Goal: Navigation & Orientation: Find specific page/section

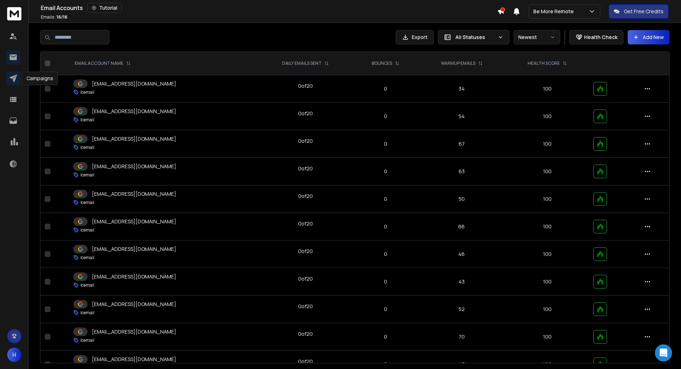
click at [17, 76] on icon at bounding box center [13, 78] width 9 height 9
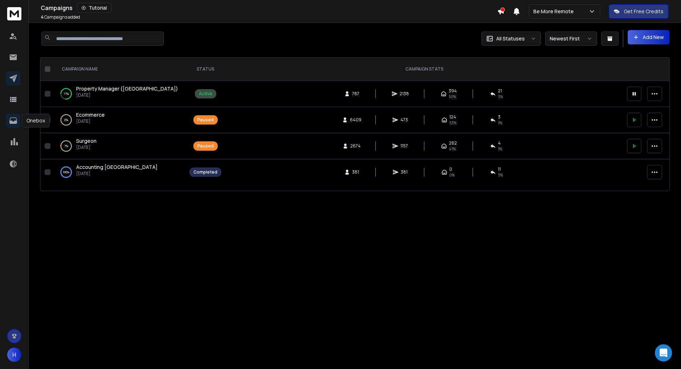
click at [17, 119] on icon at bounding box center [13, 120] width 9 height 9
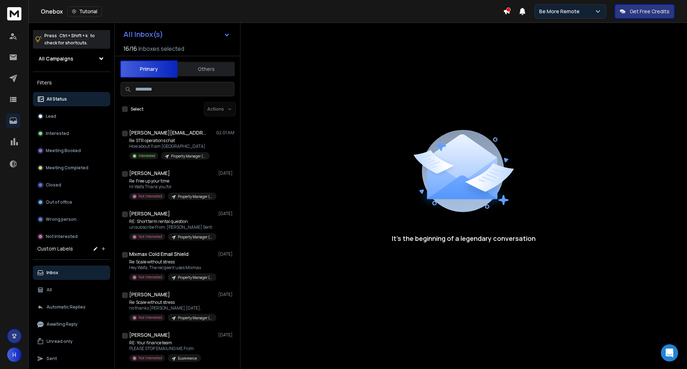
click at [562, 13] on p "Be More Remote" at bounding box center [560, 11] width 43 height 7
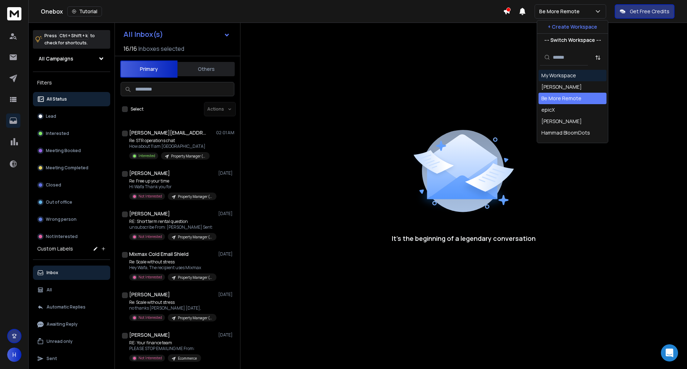
click at [378, 148] on div "It’s the beginning of a legendary conversation" at bounding box center [463, 179] width 446 height 313
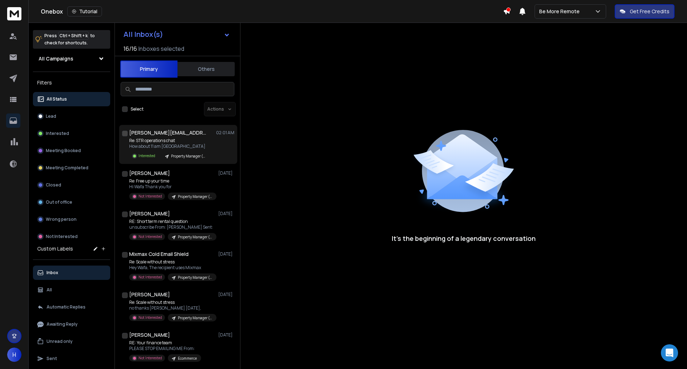
click at [179, 138] on p "Re: STR operations chat" at bounding box center [169, 141] width 80 height 6
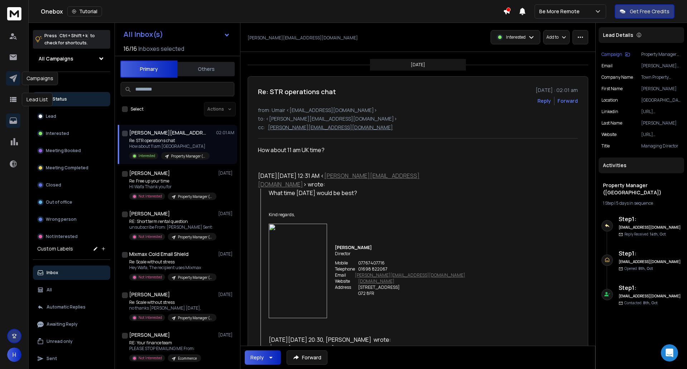
click at [9, 82] on icon at bounding box center [13, 78] width 9 height 9
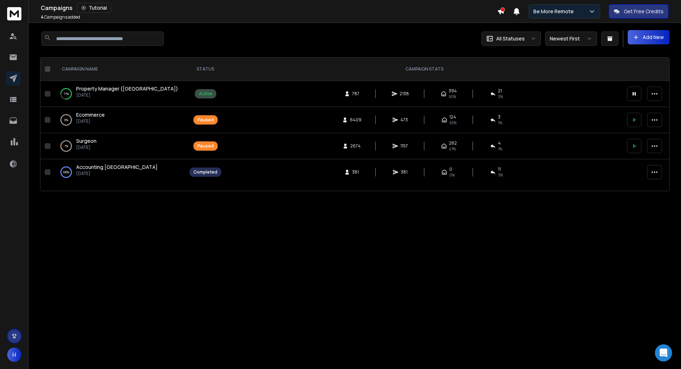
click at [566, 13] on p "Be More Remote" at bounding box center [555, 11] width 43 height 7
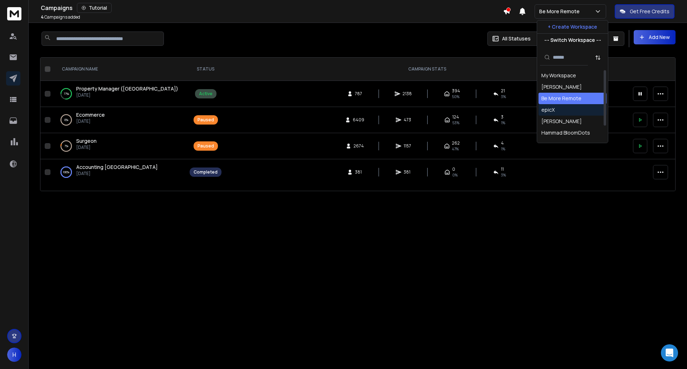
click at [557, 112] on div "epicX" at bounding box center [572, 109] width 68 height 11
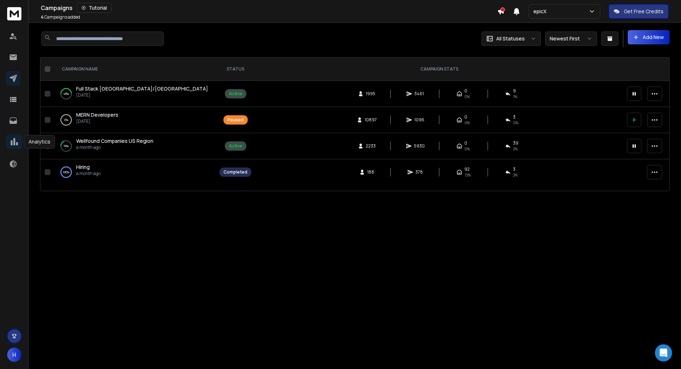
click at [14, 137] on icon at bounding box center [14, 141] width 11 height 11
